Goal: Check status

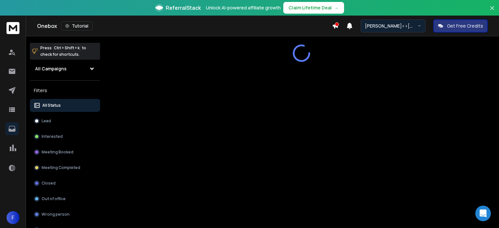
click at [407, 31] on button "[PERSON_NAME]<>[PERSON_NAME]" at bounding box center [392, 25] width 65 height 13
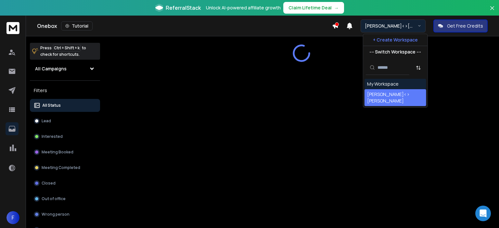
click at [407, 31] on button "[PERSON_NAME]<>[PERSON_NAME]" at bounding box center [392, 25] width 65 height 13
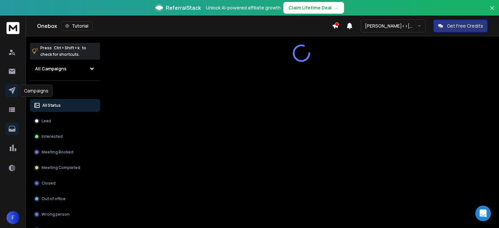
click at [16, 90] on link at bounding box center [12, 90] width 13 height 13
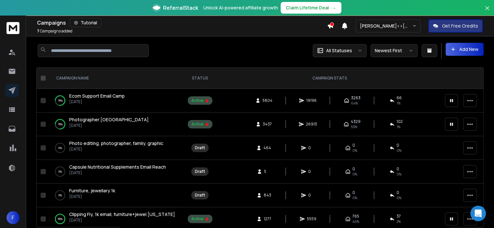
click at [191, 101] on div "Active" at bounding box center [200, 100] width 18 height 5
